Goal: Task Accomplishment & Management: Use online tool/utility

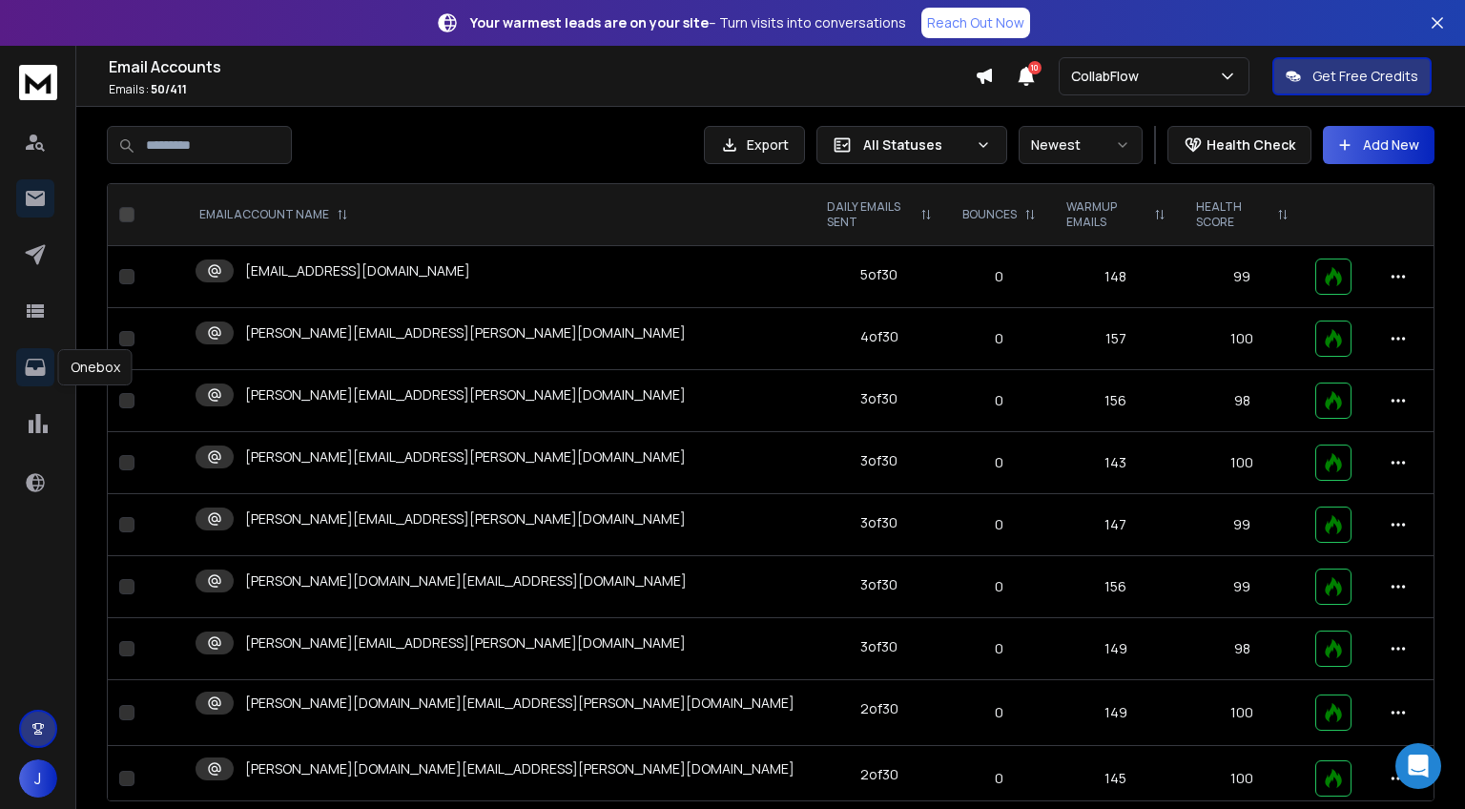
click at [38, 368] on icon at bounding box center [35, 367] width 20 height 17
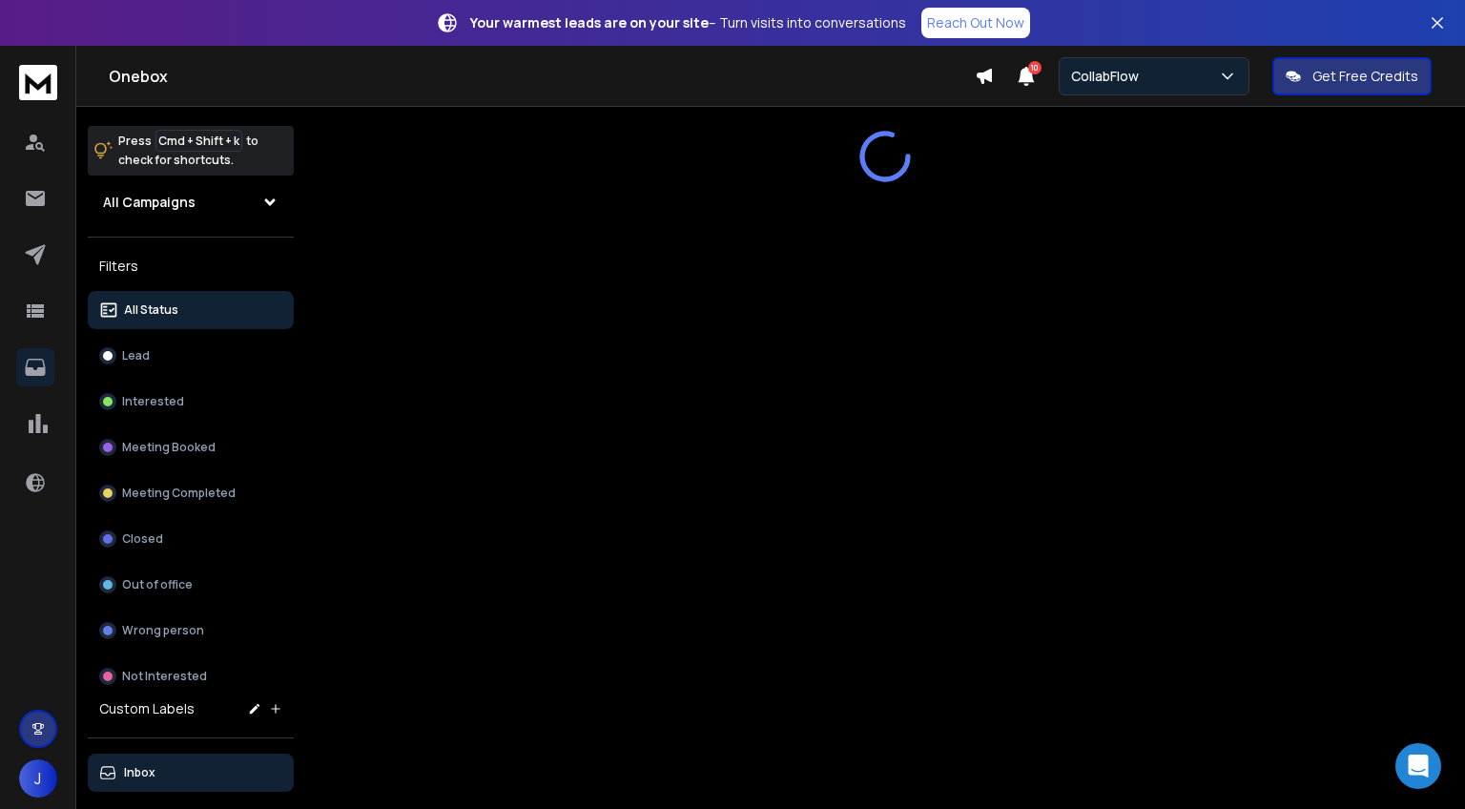
click at [1131, 75] on p "CollabFlow" at bounding box center [1108, 76] width 75 height 19
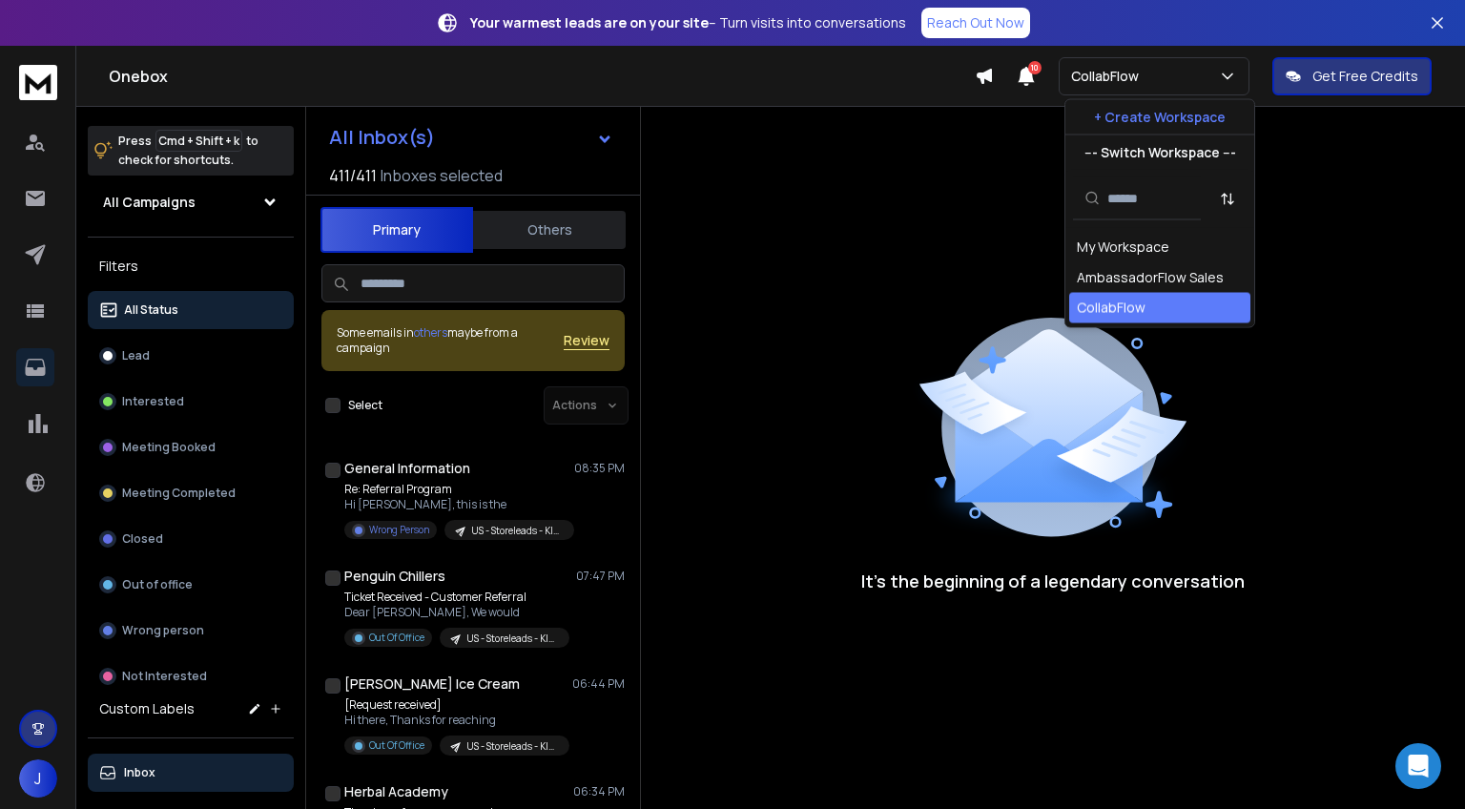
click at [891, 359] on div "It’s the beginning of a legendary conversation" at bounding box center [1053, 451] width 824 height 688
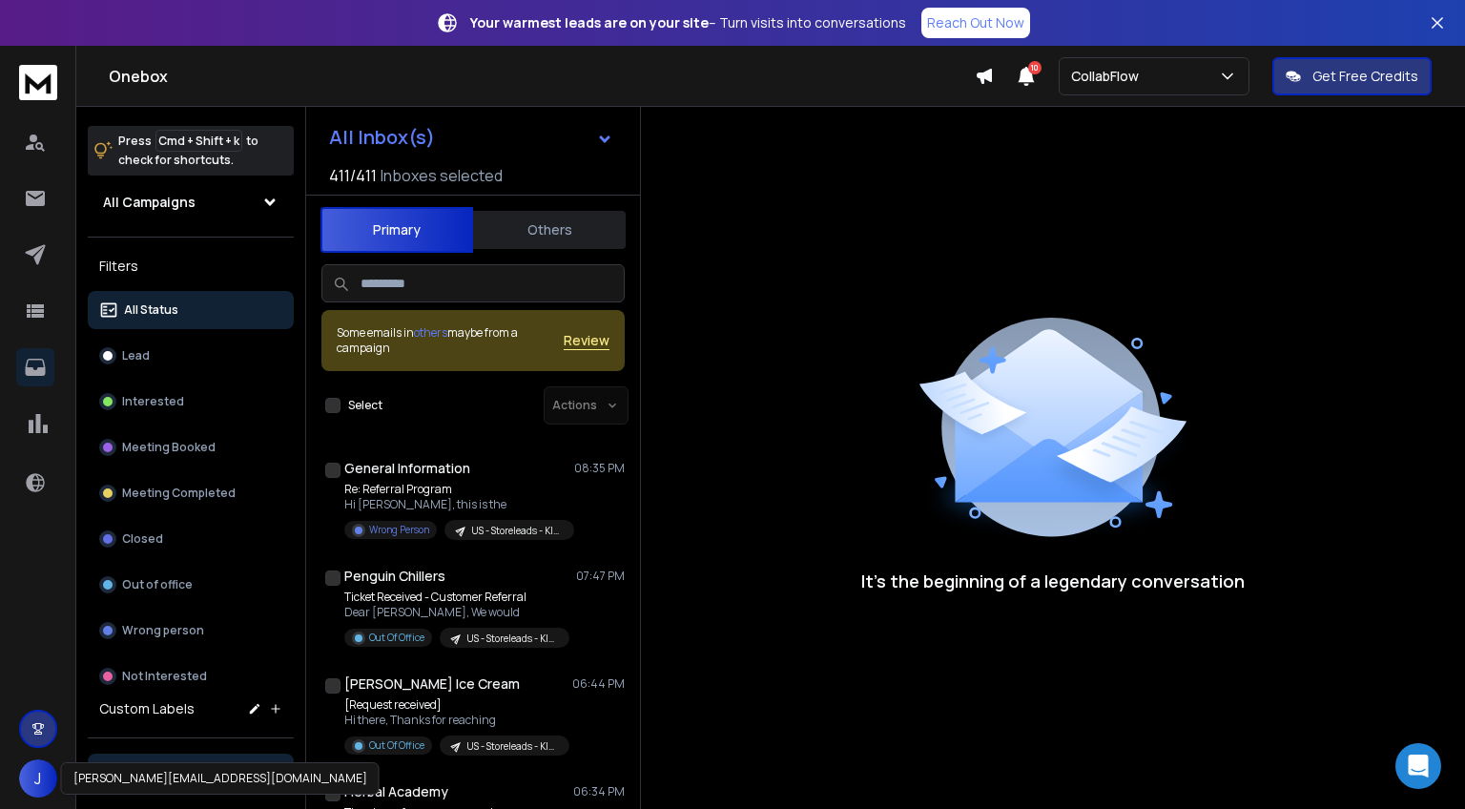
click at [33, 778] on span "J" at bounding box center [38, 778] width 38 height 38
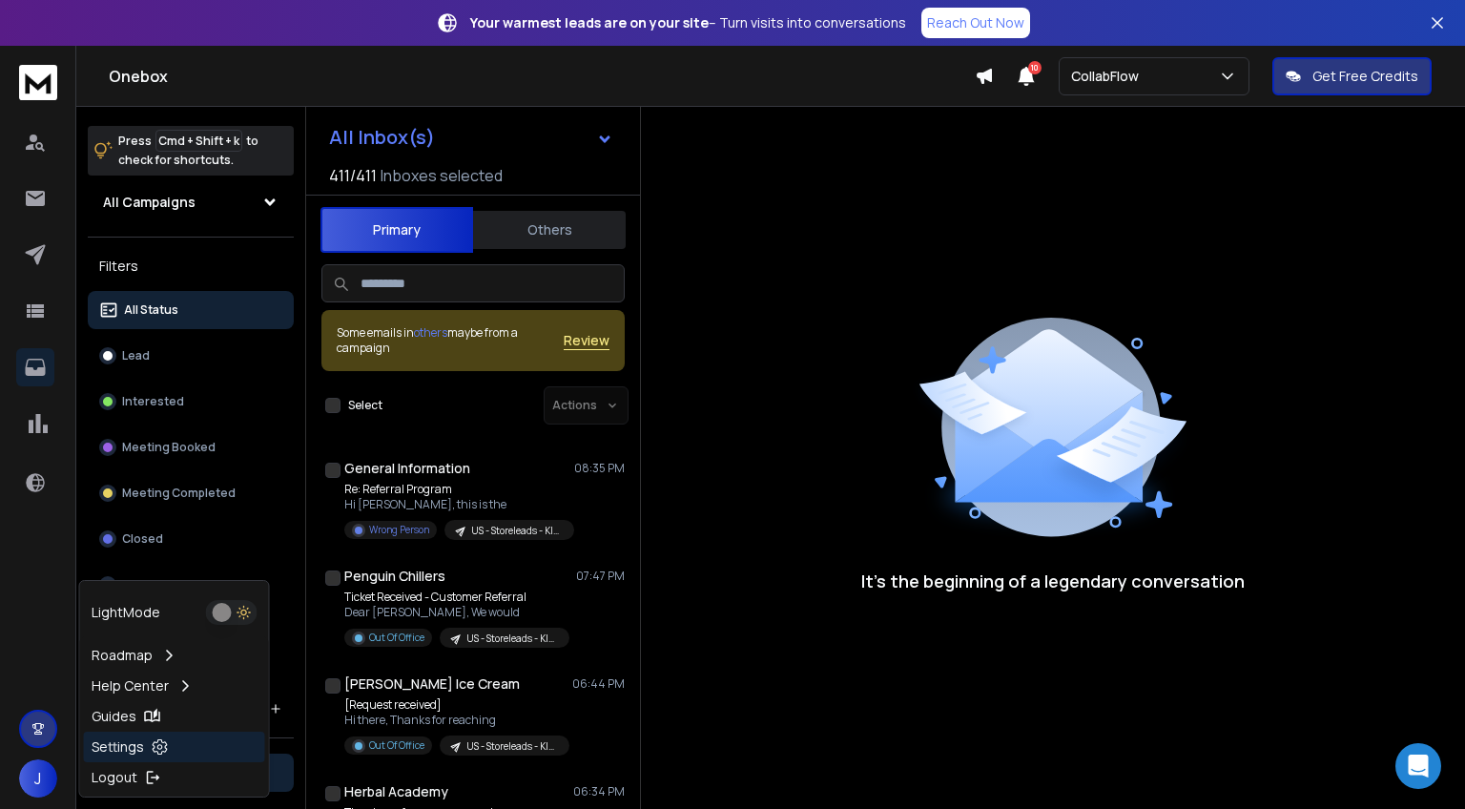
click at [154, 756] on div "Settings" at bounding box center [174, 746] width 181 height 31
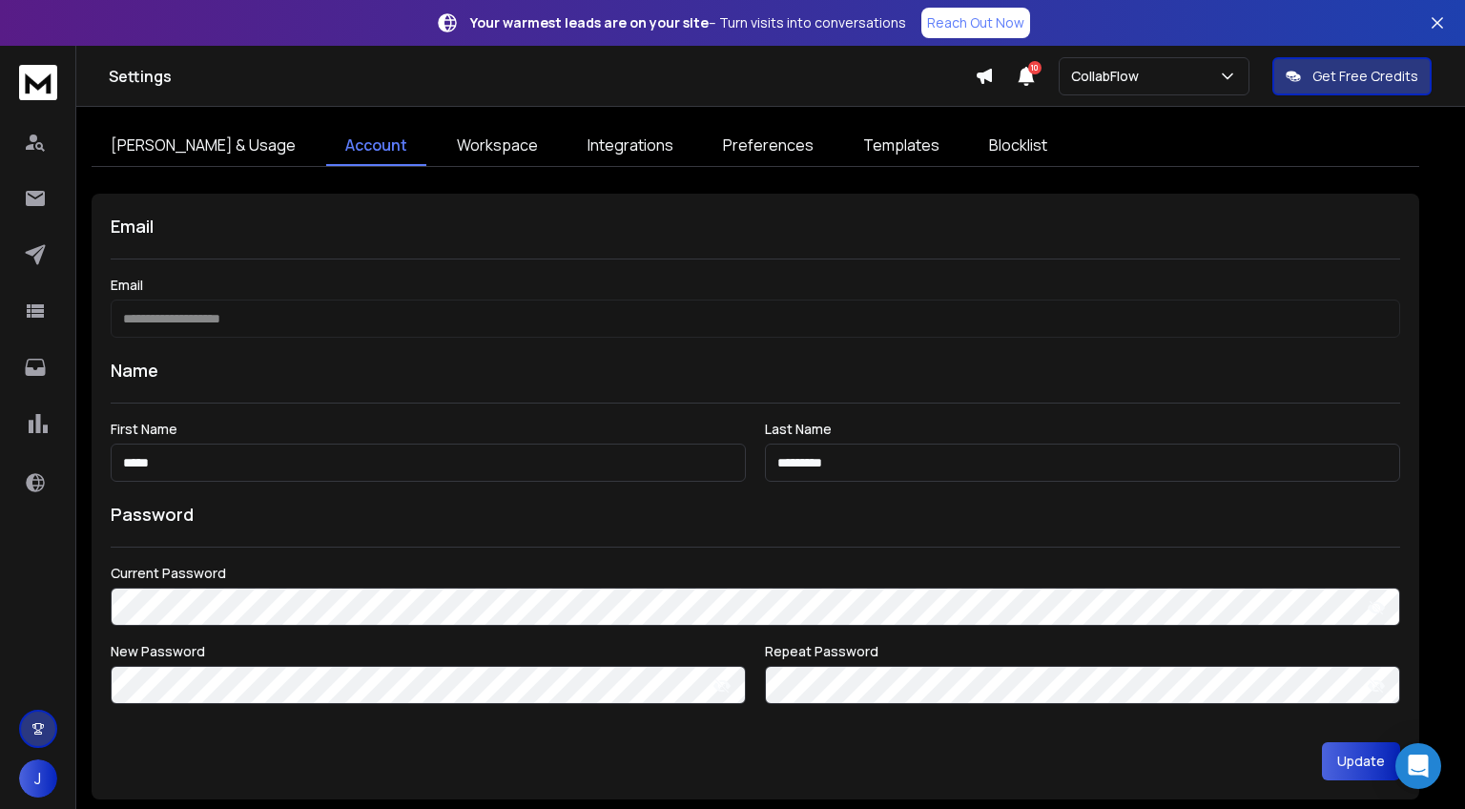
click at [704, 140] on link "Preferences" at bounding box center [768, 146] width 129 height 40
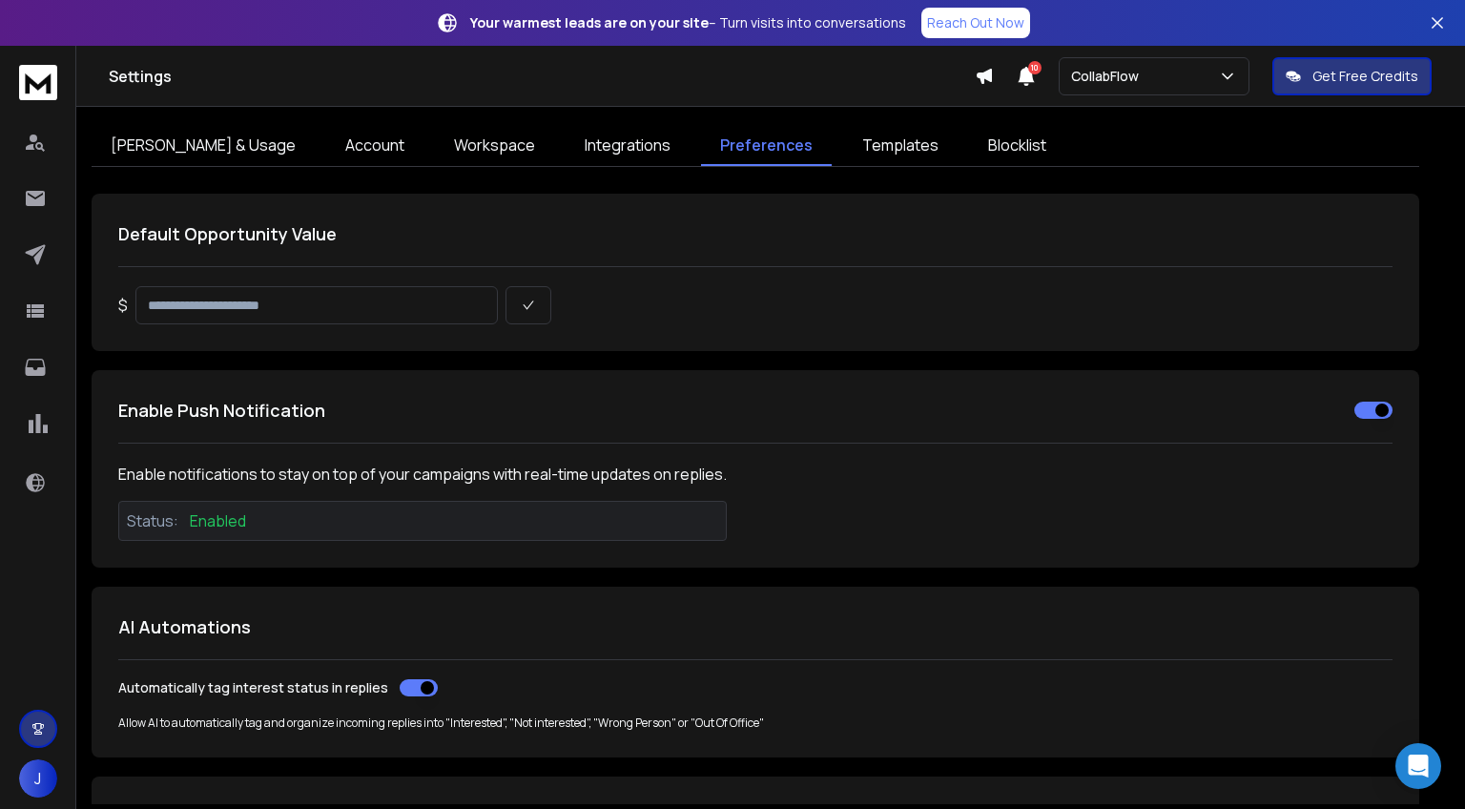
click at [567, 146] on link "Integrations" at bounding box center [627, 146] width 124 height 40
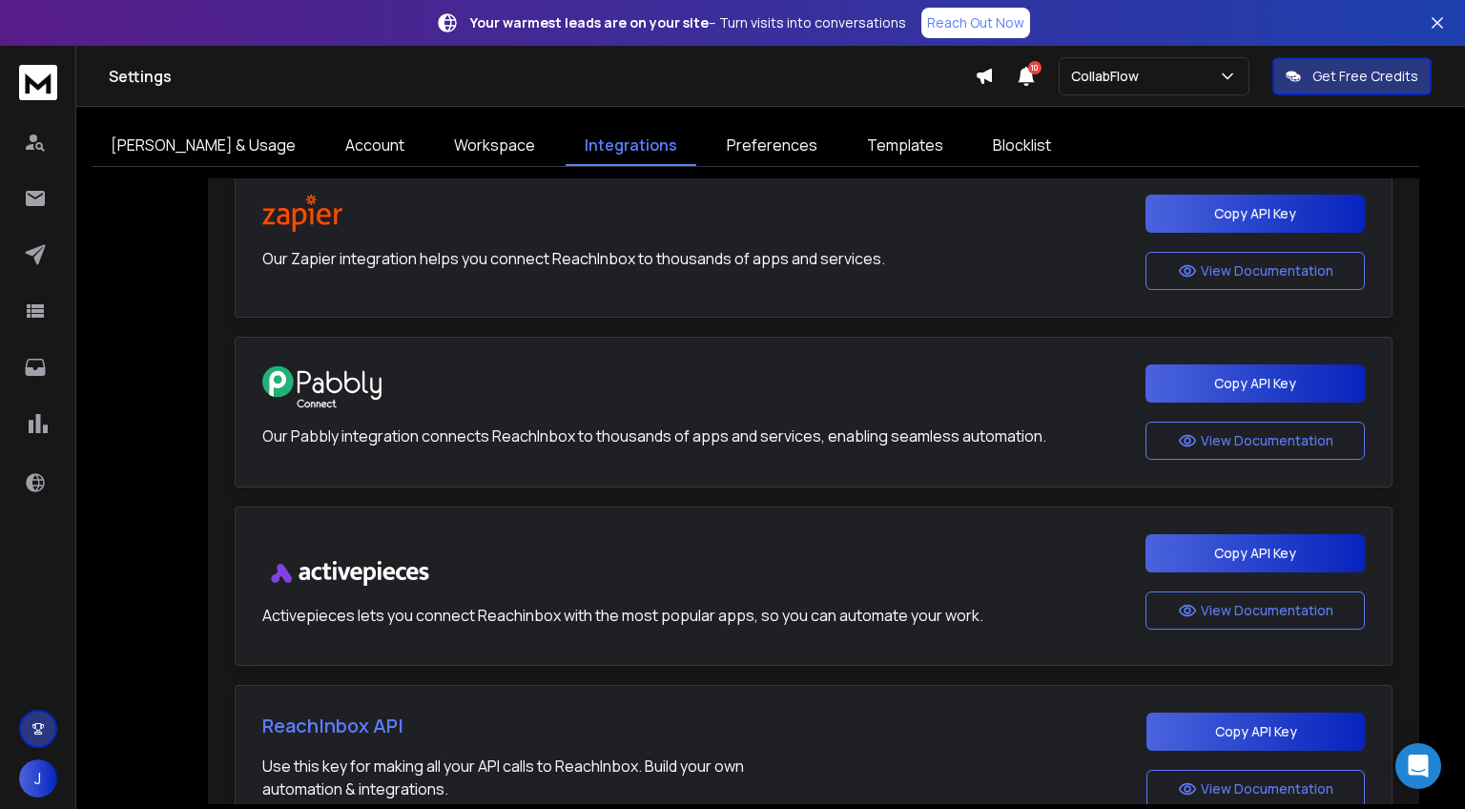
scroll to position [393, 0]
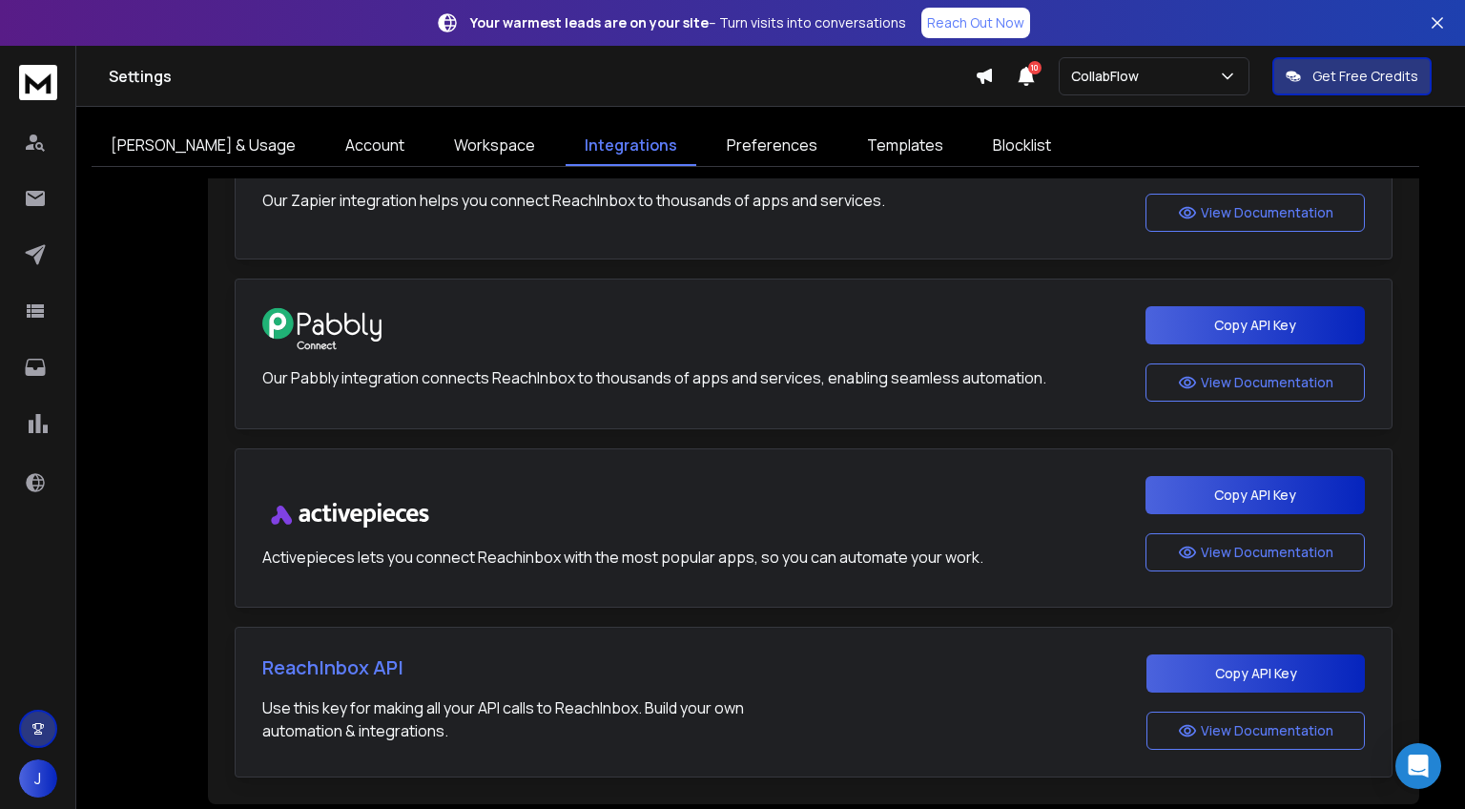
drag, startPoint x: 491, startPoint y: 738, endPoint x: 259, endPoint y: 702, distance: 234.5
click at [259, 702] on div "ReachInbox API Use this key for making all your API calls to ReachInbox. Build …" at bounding box center [814, 701] width 1158 height 151
click at [349, 713] on p "Use this key for making all your API calls to ReachInbox. Build your own automa…" at bounding box center [503, 719] width 482 height 46
drag, startPoint x: 490, startPoint y: 725, endPoint x: 248, endPoint y: 651, distance: 253.1
click at [248, 651] on div "ReachInbox API Use this key for making all your API calls to ReachInbox. Build …" at bounding box center [814, 701] width 1158 height 151
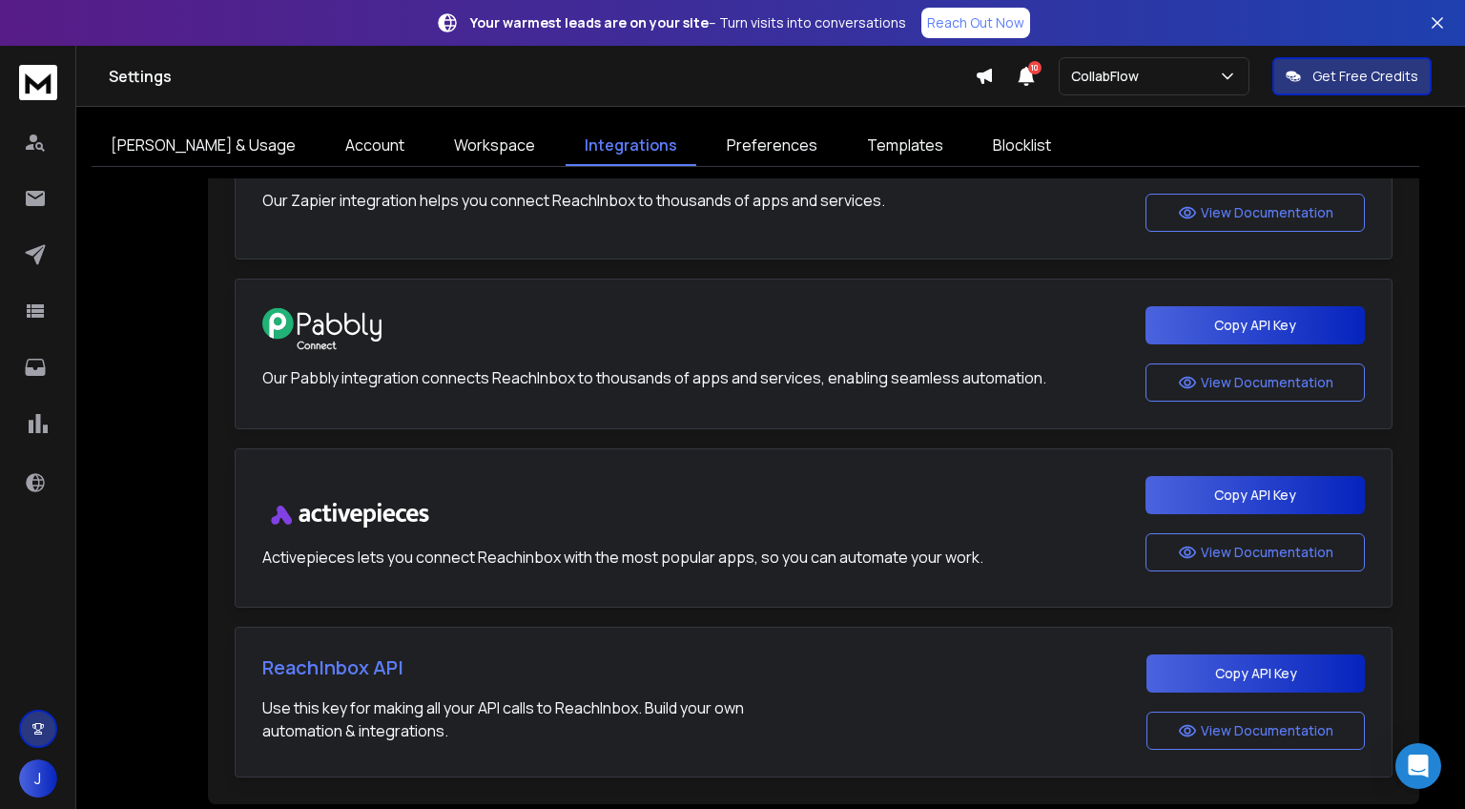
click at [484, 667] on h1 "ReachInbox API" at bounding box center [503, 667] width 482 height 27
drag, startPoint x: 475, startPoint y: 726, endPoint x: 264, endPoint y: 643, distance: 226.5
click at [264, 643] on div "ReachInbox API Use this key for making all your API calls to ReachInbox. Build …" at bounding box center [814, 701] width 1158 height 151
click at [460, 683] on div "ReachInbox API Use this key for making all your API calls to ReachInbox. Build …" at bounding box center [503, 698] width 482 height 88
drag, startPoint x: 469, startPoint y: 728, endPoint x: 287, endPoint y: 676, distance: 189.3
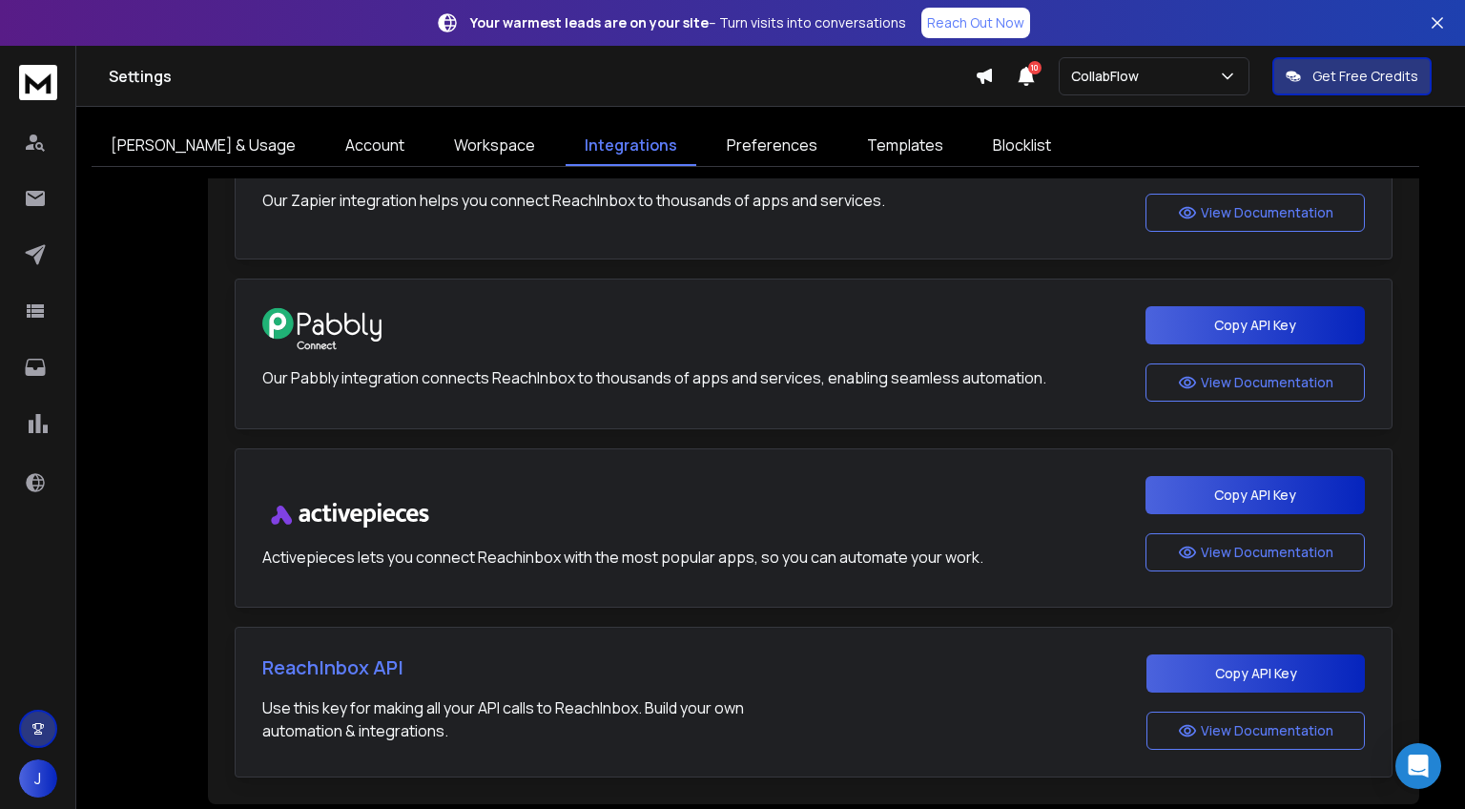
click at [287, 676] on div "ReachInbox API Use this key for making all your API calls to ReachInbox. Build …" at bounding box center [503, 698] width 482 height 88
click at [808, 678] on div "ReachInbox API Use this key for making all your API calls to ReachInbox. Build …" at bounding box center [813, 701] width 1102 height 95
click at [1220, 673] on button "Copy API Key" at bounding box center [1255, 673] width 218 height 38
